Goal: Task Accomplishment & Management: Manage account settings

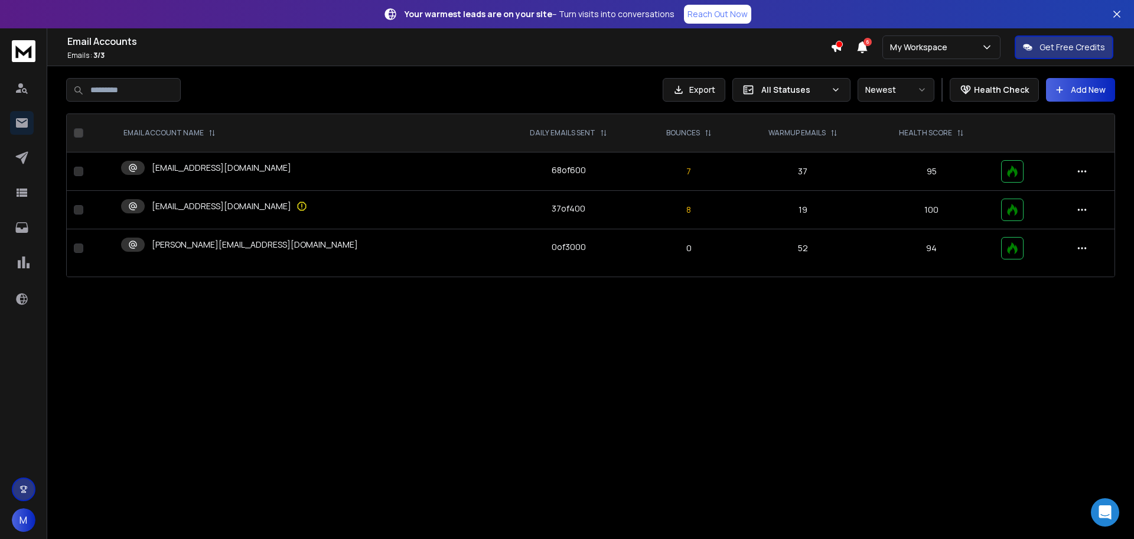
click at [350, 367] on div "Your warmest leads are on your site – Turn visits into conversations Reach Out …" at bounding box center [567, 269] width 1134 height 539
click at [296, 210] on icon at bounding box center [302, 206] width 12 height 12
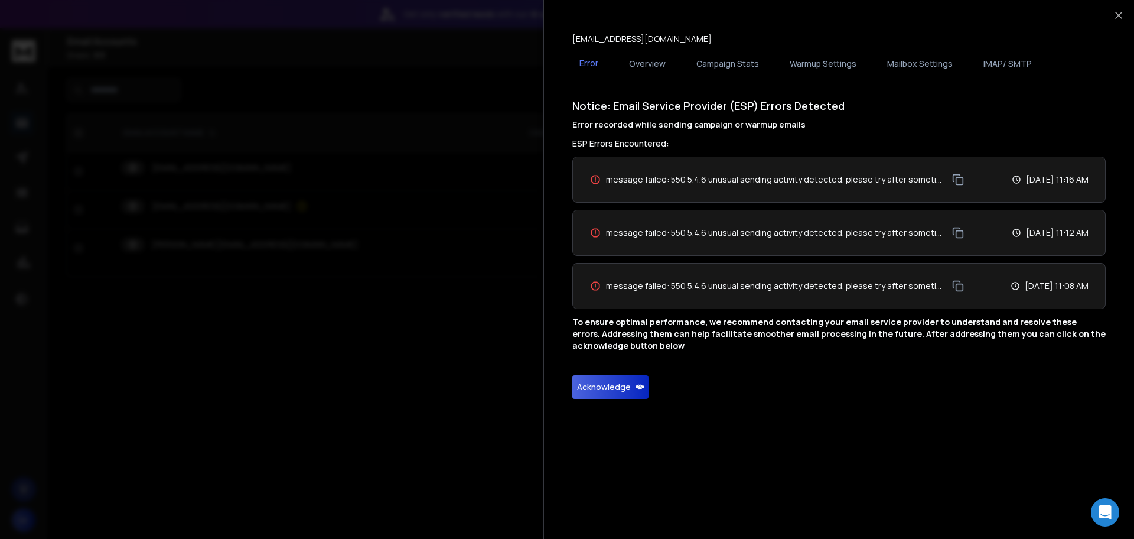
click at [623, 388] on button "Acknowledge" at bounding box center [610, 387] width 76 height 24
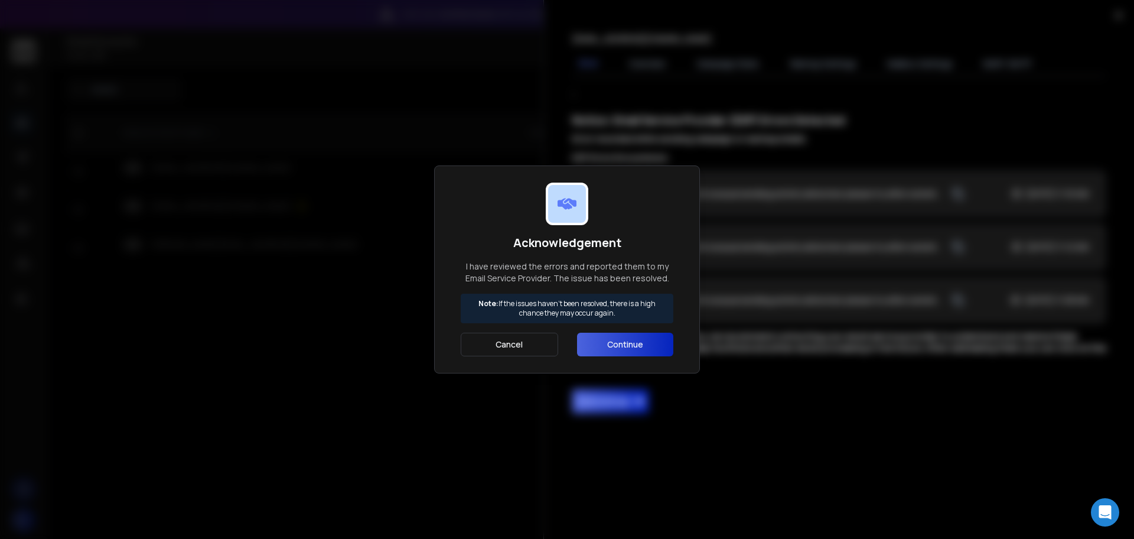
click at [641, 350] on button "Continue" at bounding box center [625, 344] width 96 height 24
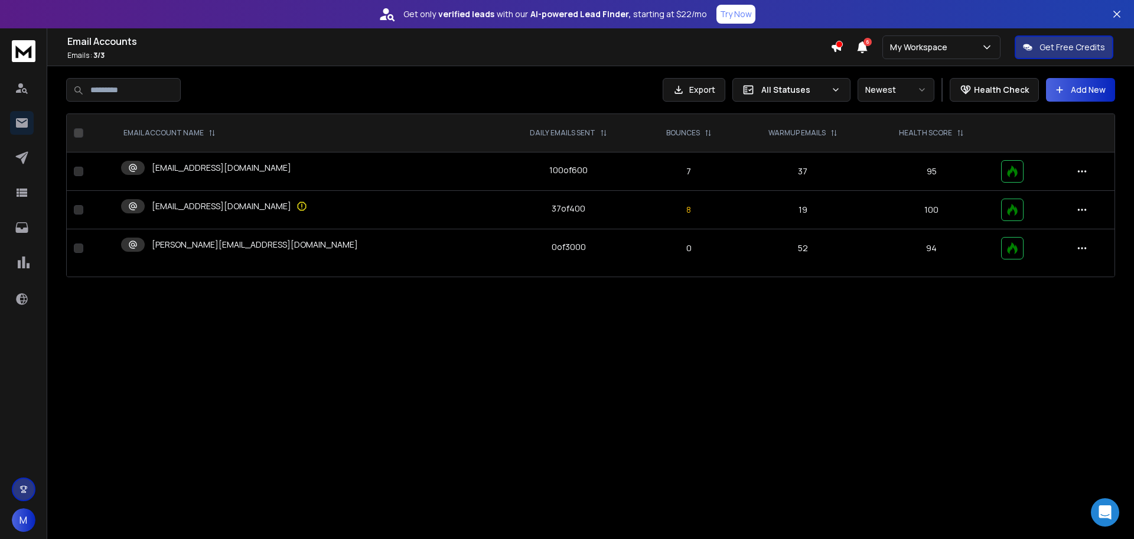
click at [796, 353] on div "Get only verified leads with our AI-powered Lead Finder, starting at $22/mo Try…" at bounding box center [567, 269] width 1134 height 539
click at [19, 123] on icon at bounding box center [22, 122] width 12 height 9
click at [18, 185] on icon at bounding box center [22, 192] width 14 height 14
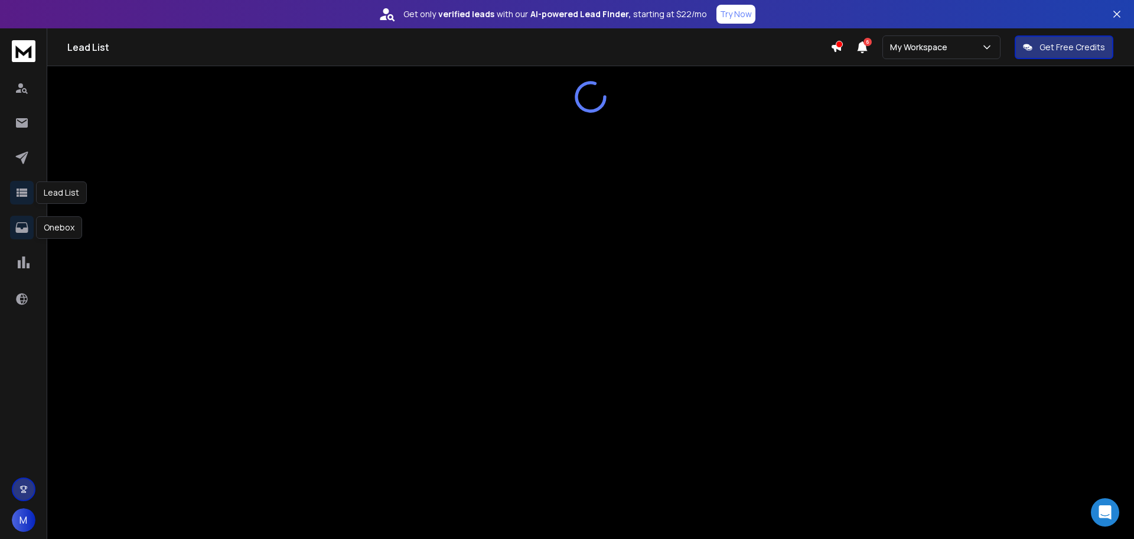
click at [22, 233] on icon at bounding box center [22, 227] width 14 height 14
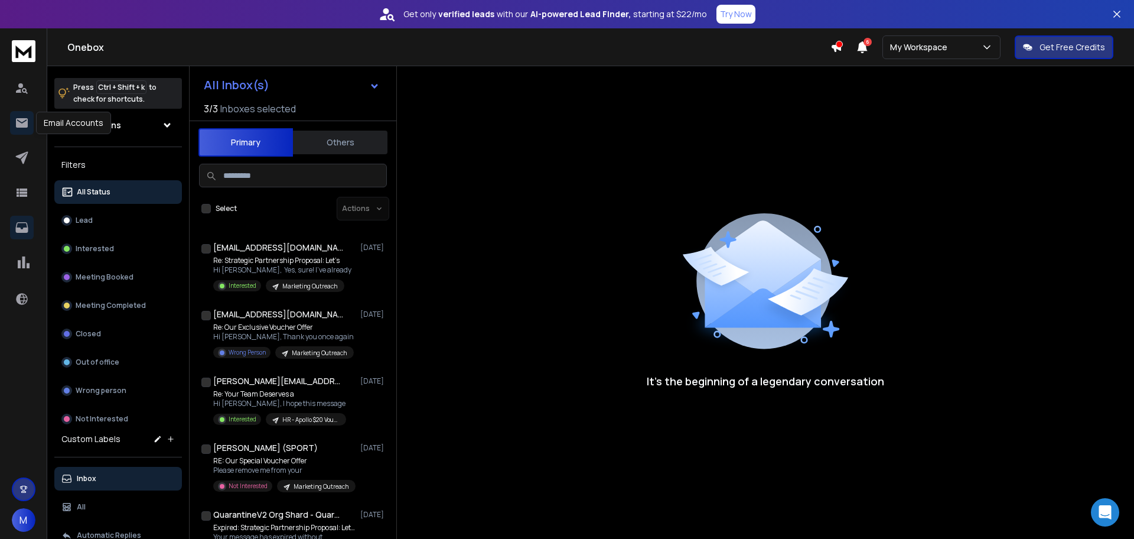
click at [21, 125] on icon at bounding box center [22, 122] width 12 height 9
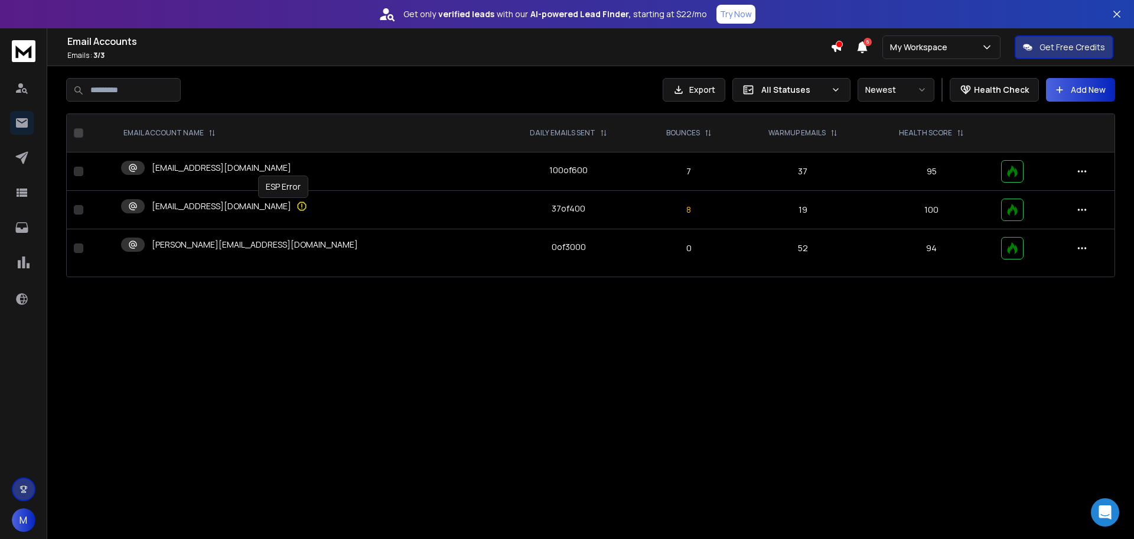
click at [296, 205] on icon at bounding box center [302, 206] width 12 height 12
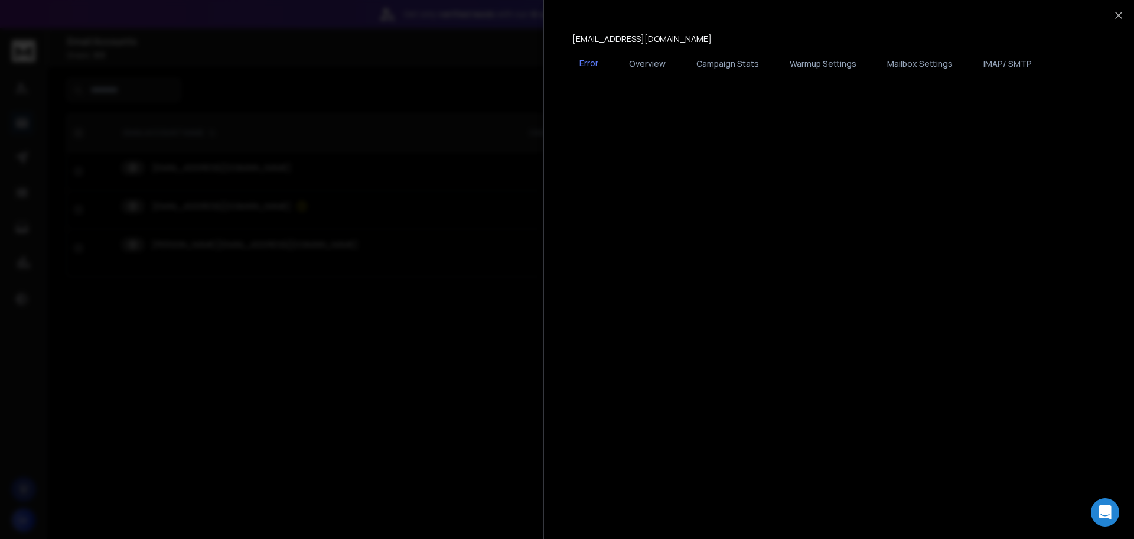
click at [1012, 50] on div "[EMAIL_ADDRESS][DOMAIN_NAME] Error Overview Campaign Stats Warmup Settings Mail…" at bounding box center [839, 65] width 562 height 102
click at [1007, 60] on button "IMAP/ SMTP" at bounding box center [1007, 64] width 63 height 26
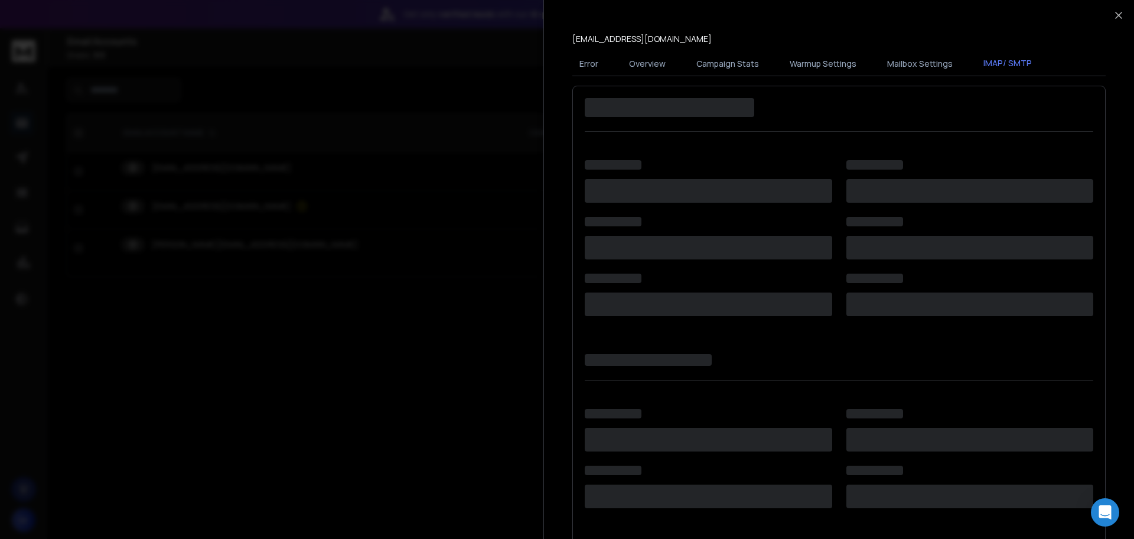
click at [922, 57] on button "Mailbox Settings" at bounding box center [920, 64] width 80 height 26
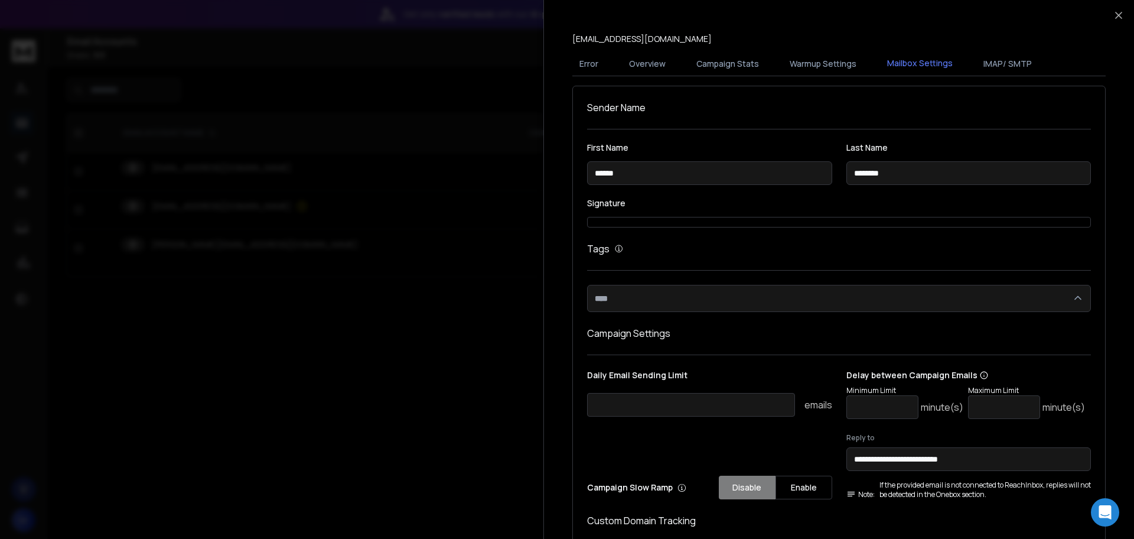
click at [837, 58] on button "Warmup Settings" at bounding box center [822, 64] width 81 height 26
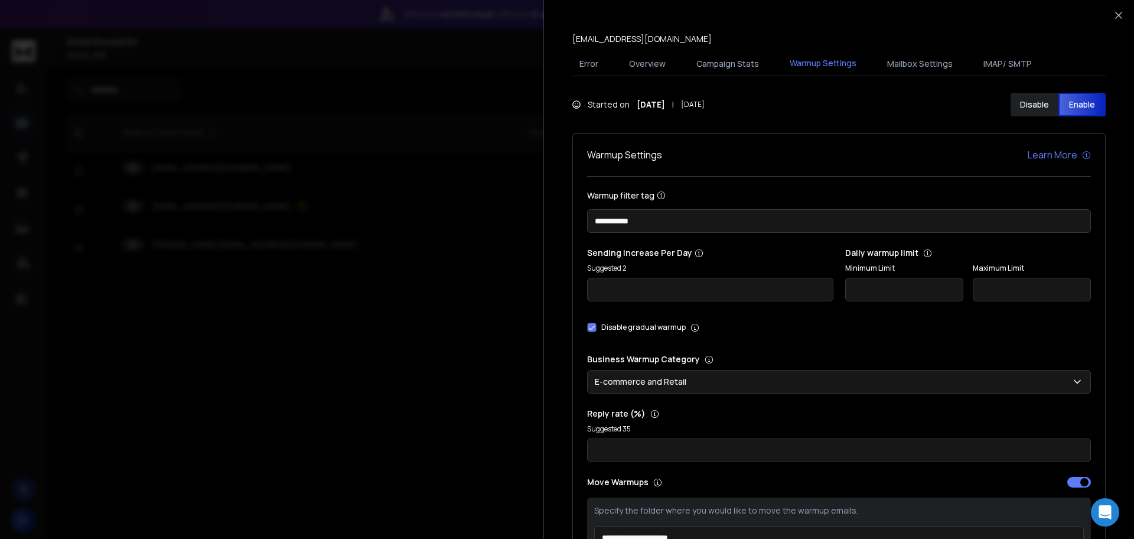
click at [984, 54] on button "IMAP/ SMTP" at bounding box center [1007, 64] width 63 height 26
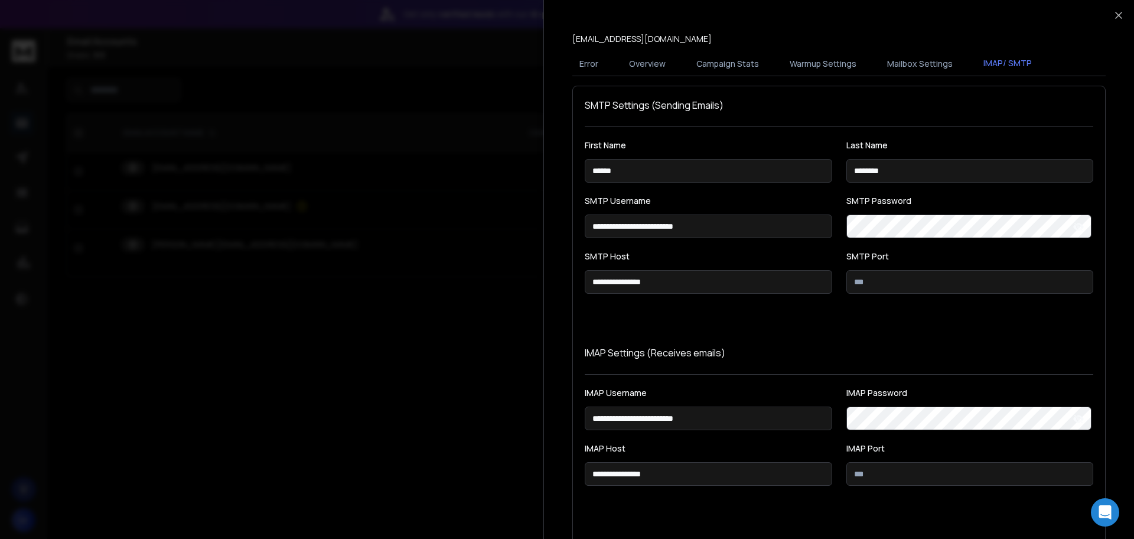
click at [910, 59] on button "Mailbox Settings" at bounding box center [920, 64] width 80 height 26
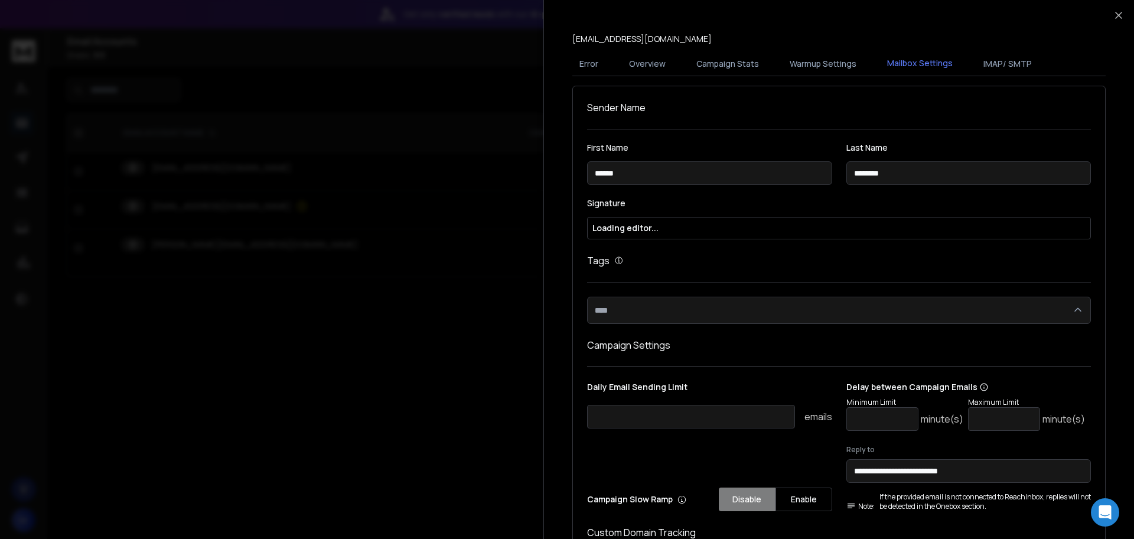
click at [826, 56] on button "Warmup Settings" at bounding box center [822, 64] width 81 height 26
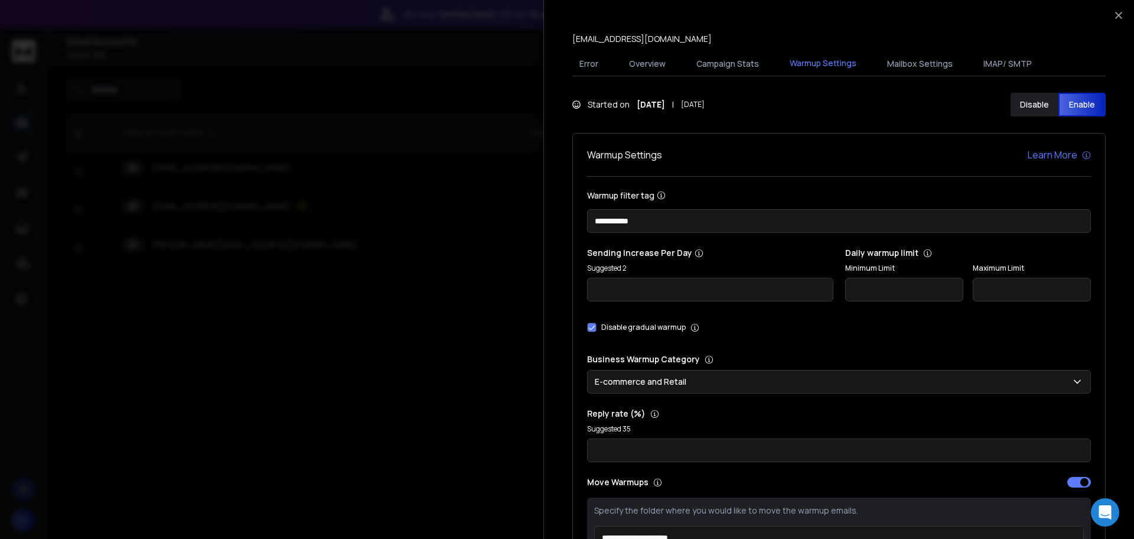
click at [758, 56] on button "Campaign Stats" at bounding box center [727, 64] width 77 height 26
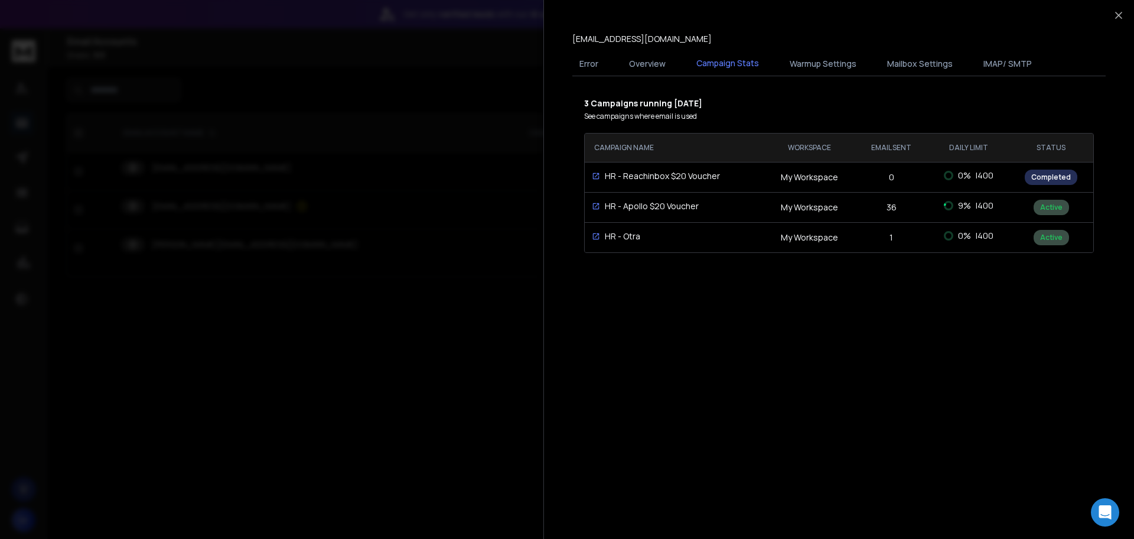
click at [670, 55] on button "Overview" at bounding box center [647, 64] width 51 height 26
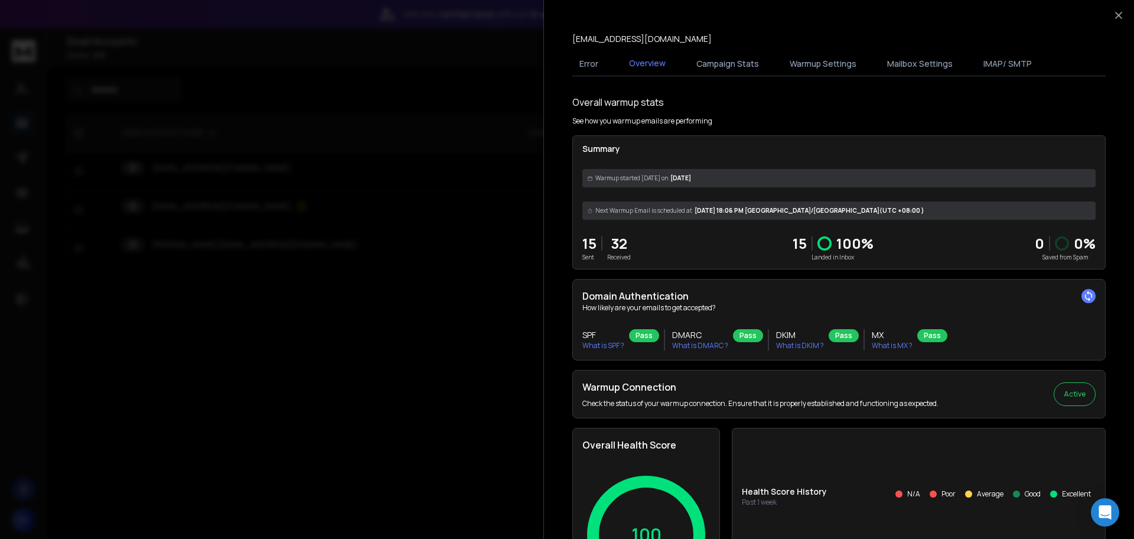
click at [593, 56] on button "Error" at bounding box center [588, 64] width 33 height 26
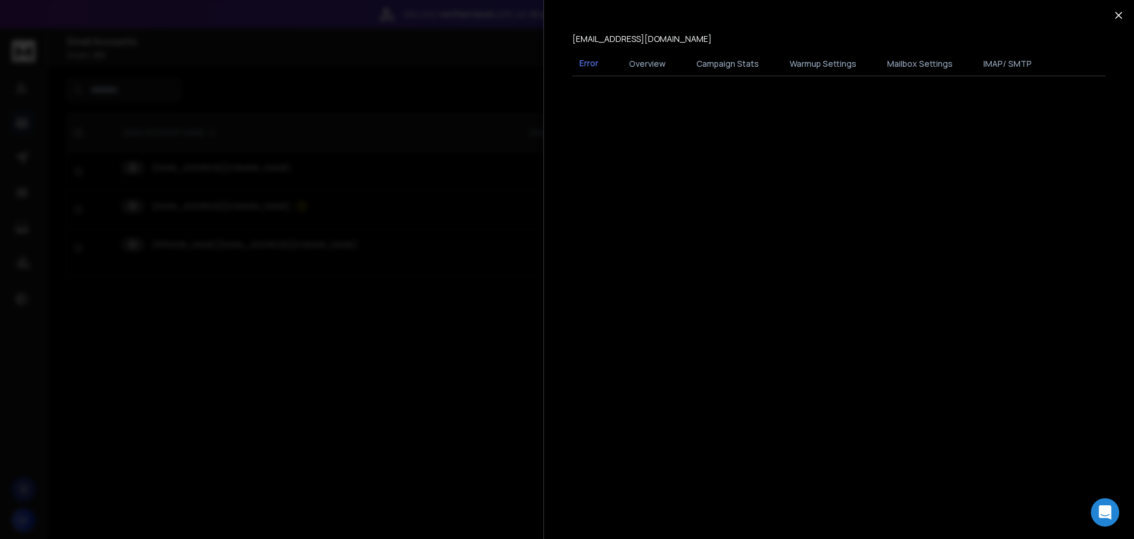
click at [1119, 15] on icon "button" at bounding box center [1119, 15] width 12 height 12
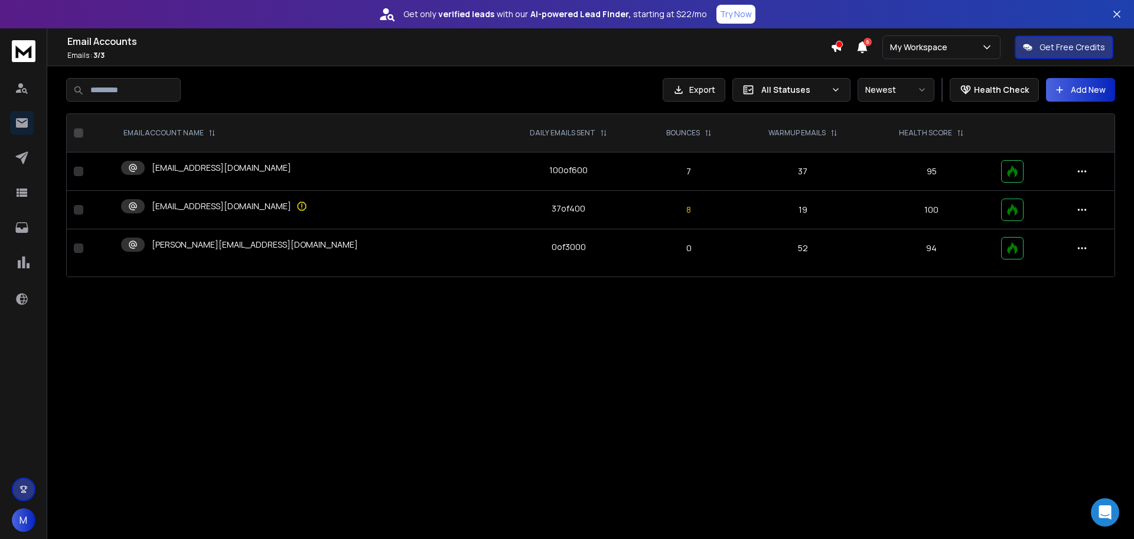
click at [606, 363] on div "Get only verified leads with our AI-powered Lead Finder, starting at $22/mo Try…" at bounding box center [567, 269] width 1134 height 539
